Goal: Task Accomplishment & Management: Manage account settings

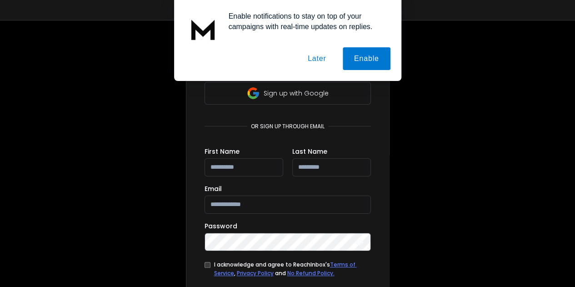
click at [324, 60] on button "Later" at bounding box center [317, 58] width 41 height 23
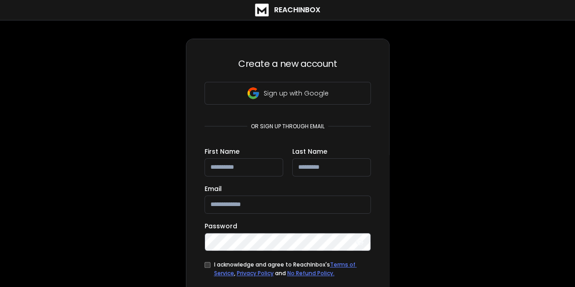
click at [258, 167] on input "text" at bounding box center [244, 167] width 79 height 18
type input "****"
type input "*********"
type input "**********"
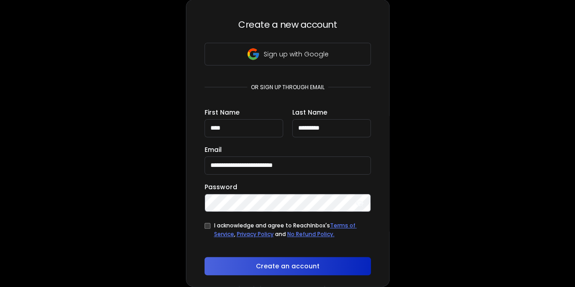
scroll to position [71, 0]
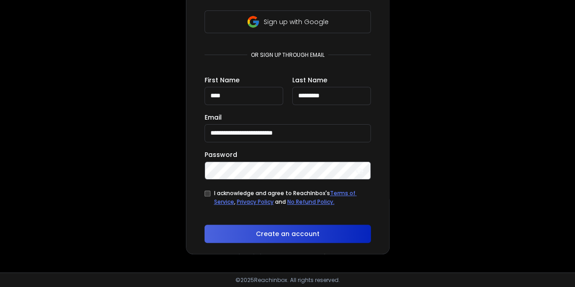
click at [349, 236] on button "Create an account" at bounding box center [288, 234] width 166 height 18
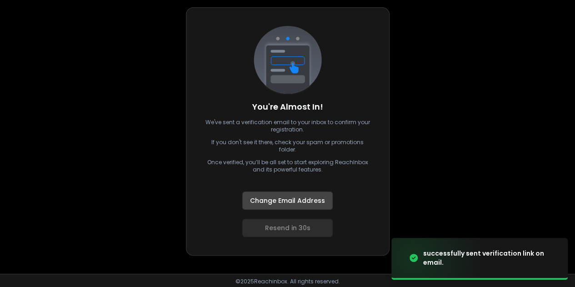
scroll to position [32, 0]
click at [475, 136] on div "Welcome to ReachInbox 10x your leads, meetings and deals. You're Almost In! We'…" at bounding box center [287, 130] width 575 height 248
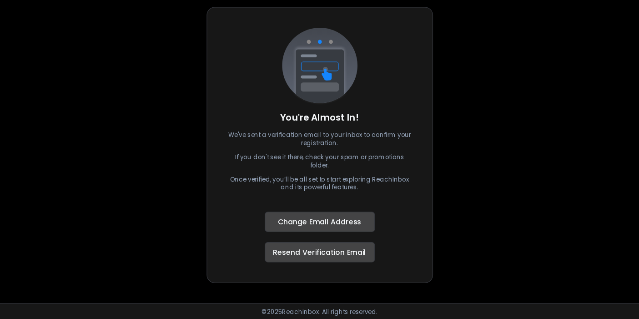
scroll to position [0, 0]
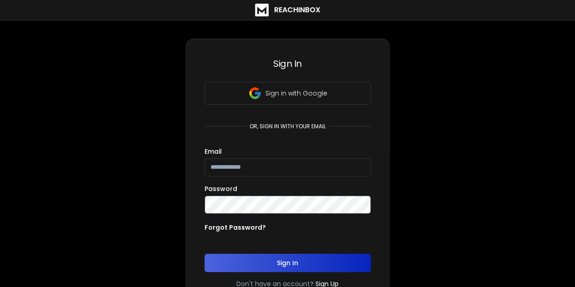
click at [318, 165] on input "email" at bounding box center [288, 167] width 166 height 18
type input "**********"
click at [205, 254] on button "Sign In" at bounding box center [288, 263] width 166 height 18
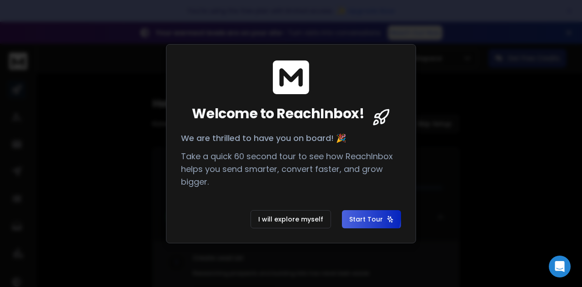
click at [363, 218] on span "Start Tour" at bounding box center [371, 219] width 45 height 9
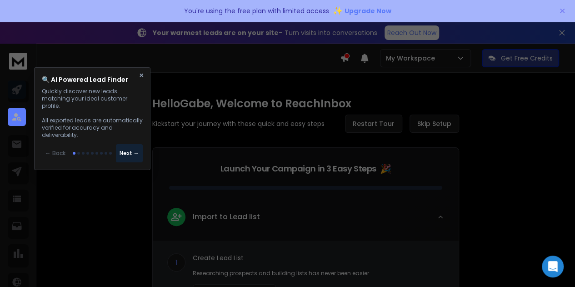
click at [133, 152] on button "Next →" at bounding box center [129, 153] width 27 height 18
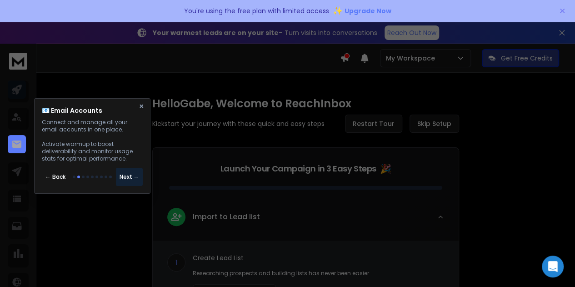
click at [133, 177] on button "Next →" at bounding box center [129, 177] width 27 height 18
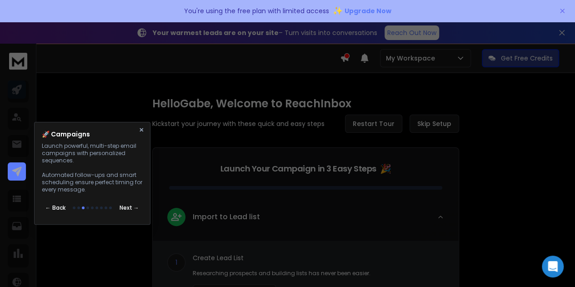
click at [118, 178] on p "Launch powerful, multi-step email campaigns with personalized sequences. Automa…" at bounding box center [92, 167] width 101 height 51
click at [131, 206] on button "Next →" at bounding box center [129, 208] width 27 height 18
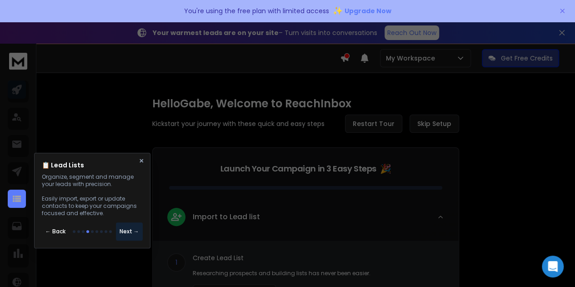
click at [131, 232] on button "Next →" at bounding box center [129, 231] width 27 height 18
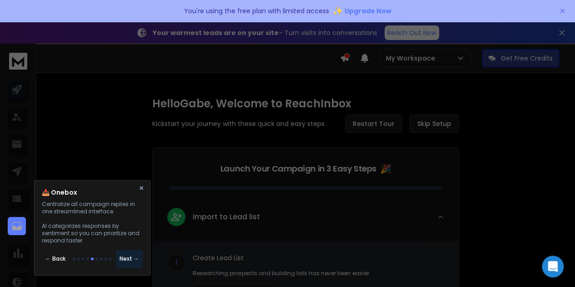
click at [130, 258] on button "Next →" at bounding box center [129, 259] width 27 height 18
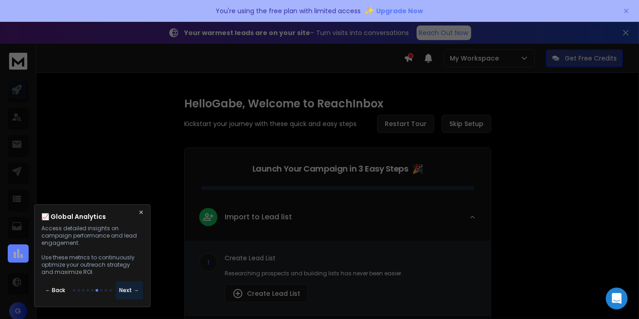
click at [131, 287] on button "Next →" at bounding box center [129, 290] width 27 height 18
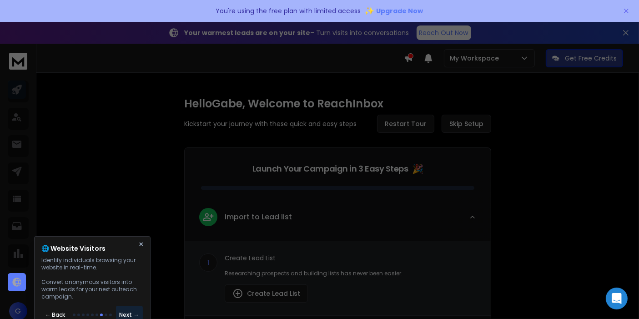
click at [131, 287] on button "Next →" at bounding box center [129, 315] width 27 height 18
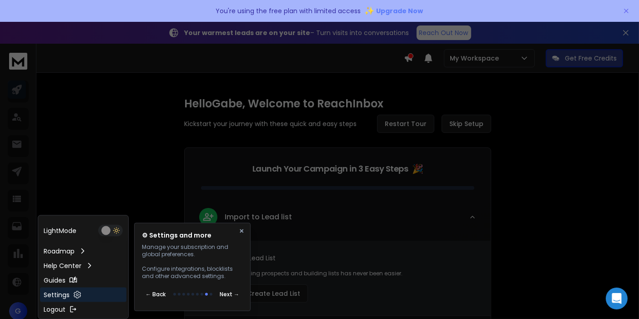
type button "on"
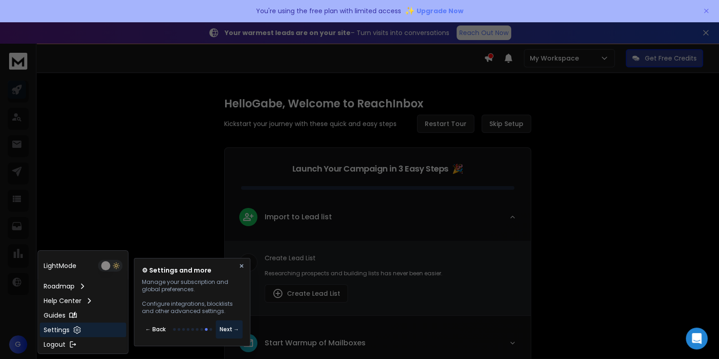
click at [232, 287] on button "Next →" at bounding box center [229, 329] width 27 height 18
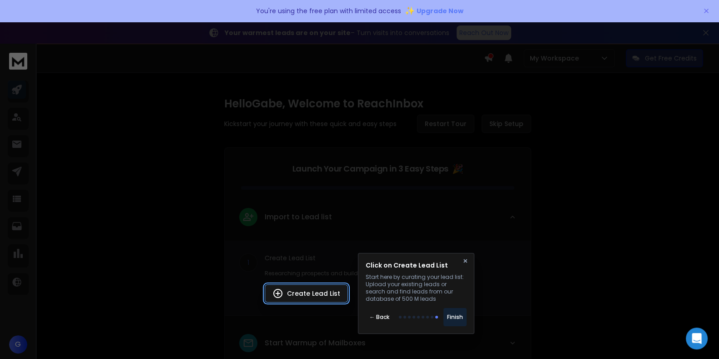
click at [462, 287] on button "Finish" at bounding box center [454, 317] width 23 height 18
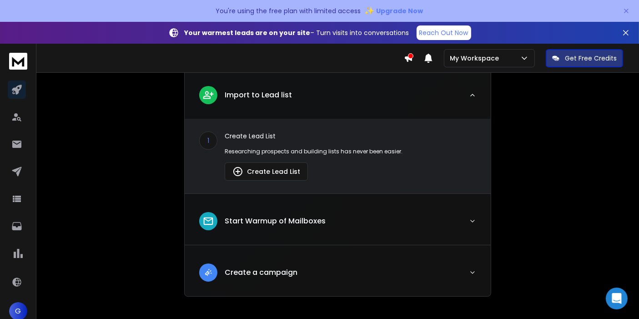
scroll to position [122, 0]
click at [362, 225] on button "Start Warmup of Mailboxes" at bounding box center [338, 225] width 306 height 40
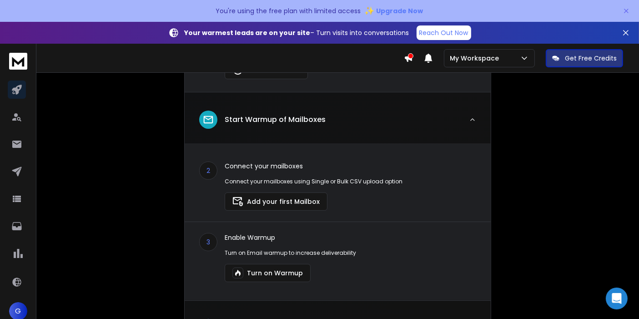
scroll to position [279, 0]
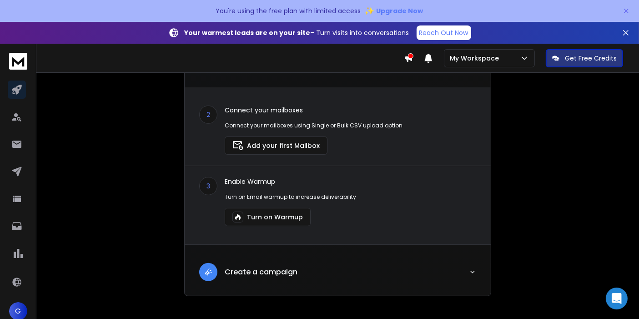
click at [345, 277] on button "Create a campaign" at bounding box center [338, 276] width 306 height 40
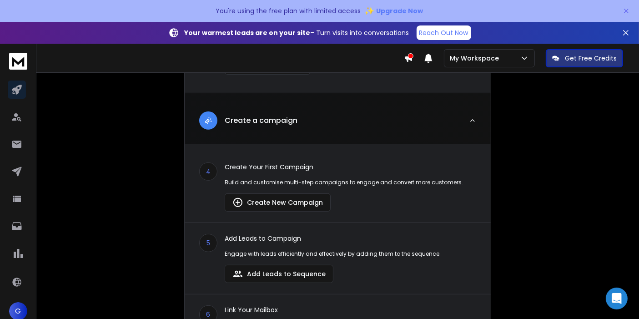
scroll to position [579, 0]
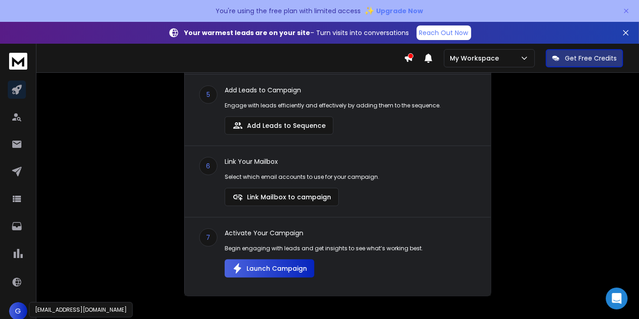
click at [18, 287] on span "G" at bounding box center [18, 311] width 18 height 18
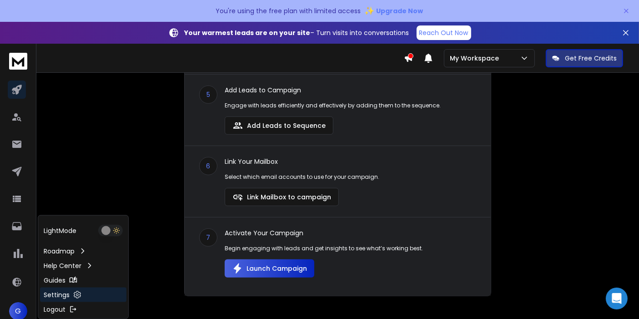
click at [73, 287] on icon at bounding box center [77, 295] width 8 height 8
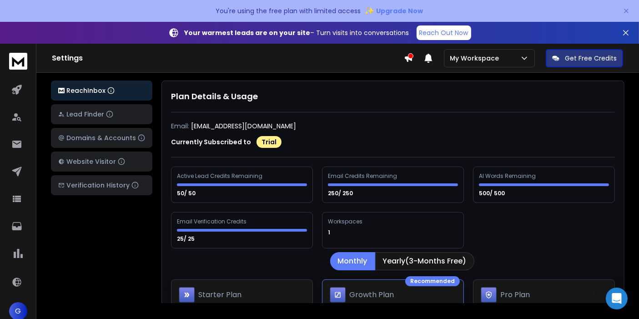
click at [101, 169] on button "Website Visitor" at bounding box center [101, 161] width 101 height 20
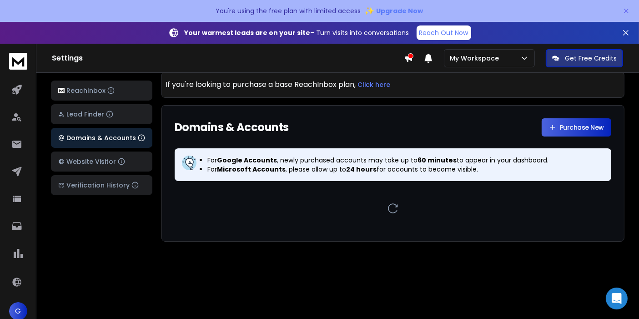
click at [99, 134] on button "Domains & Accounts" at bounding box center [101, 138] width 101 height 20
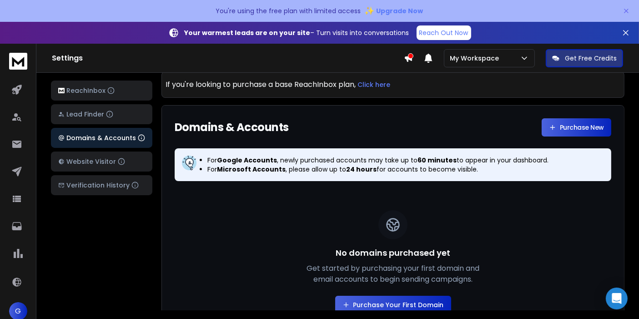
scroll to position [0, 0]
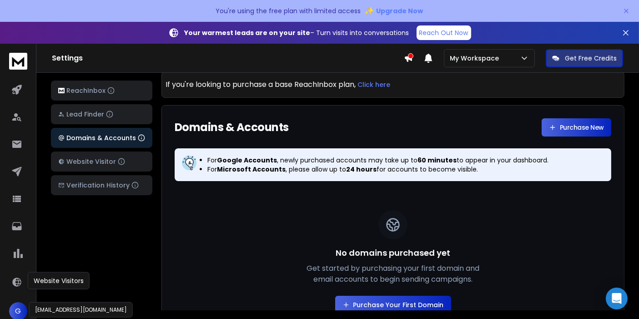
click at [15, 287] on span "G" at bounding box center [18, 311] width 18 height 18
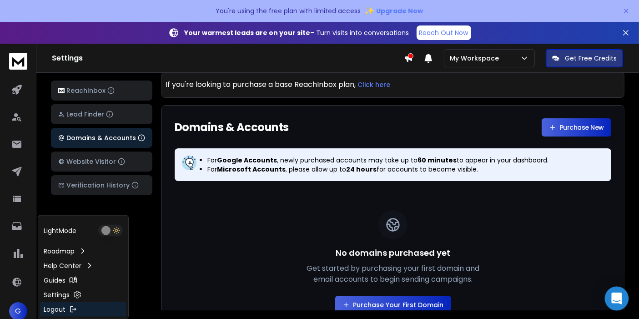
click at [582, 287] on div "Open Intercom Messenger" at bounding box center [617, 299] width 24 height 24
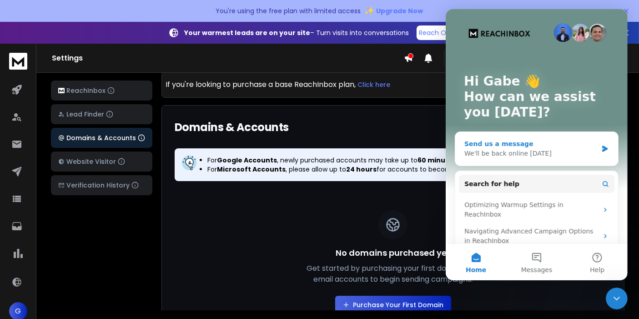
click at [535, 154] on div "We'll be back online [DATE]" at bounding box center [530, 154] width 133 height 10
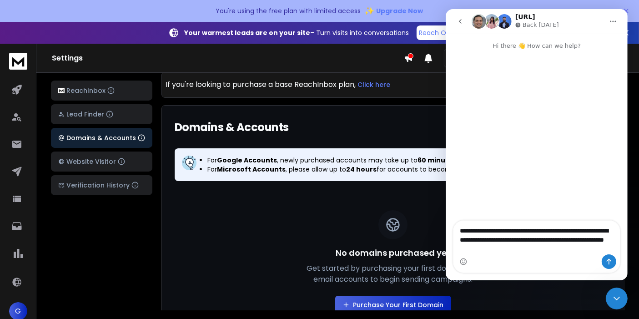
type textarea "**********"
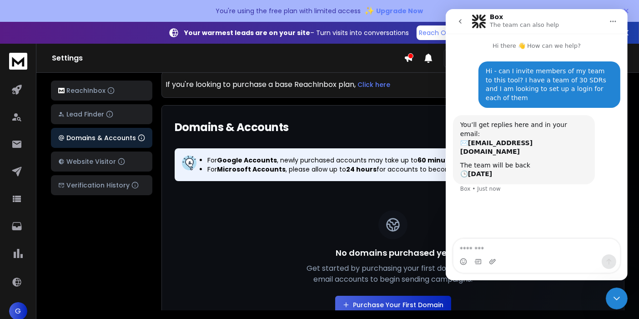
click at [582, 287] on icon "Close Intercom Messenger" at bounding box center [616, 297] width 11 height 11
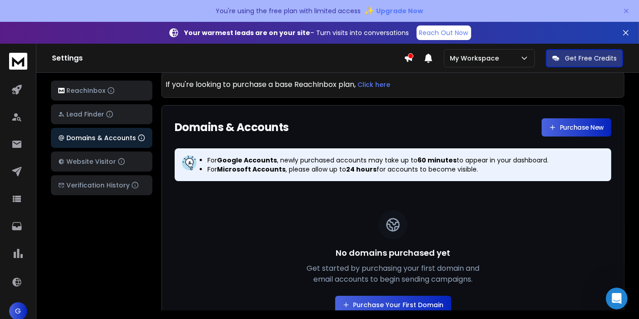
click at [582, 287] on icon "Open Intercom Messenger" at bounding box center [616, 298] width 15 height 15
